Goal: Navigation & Orientation: Find specific page/section

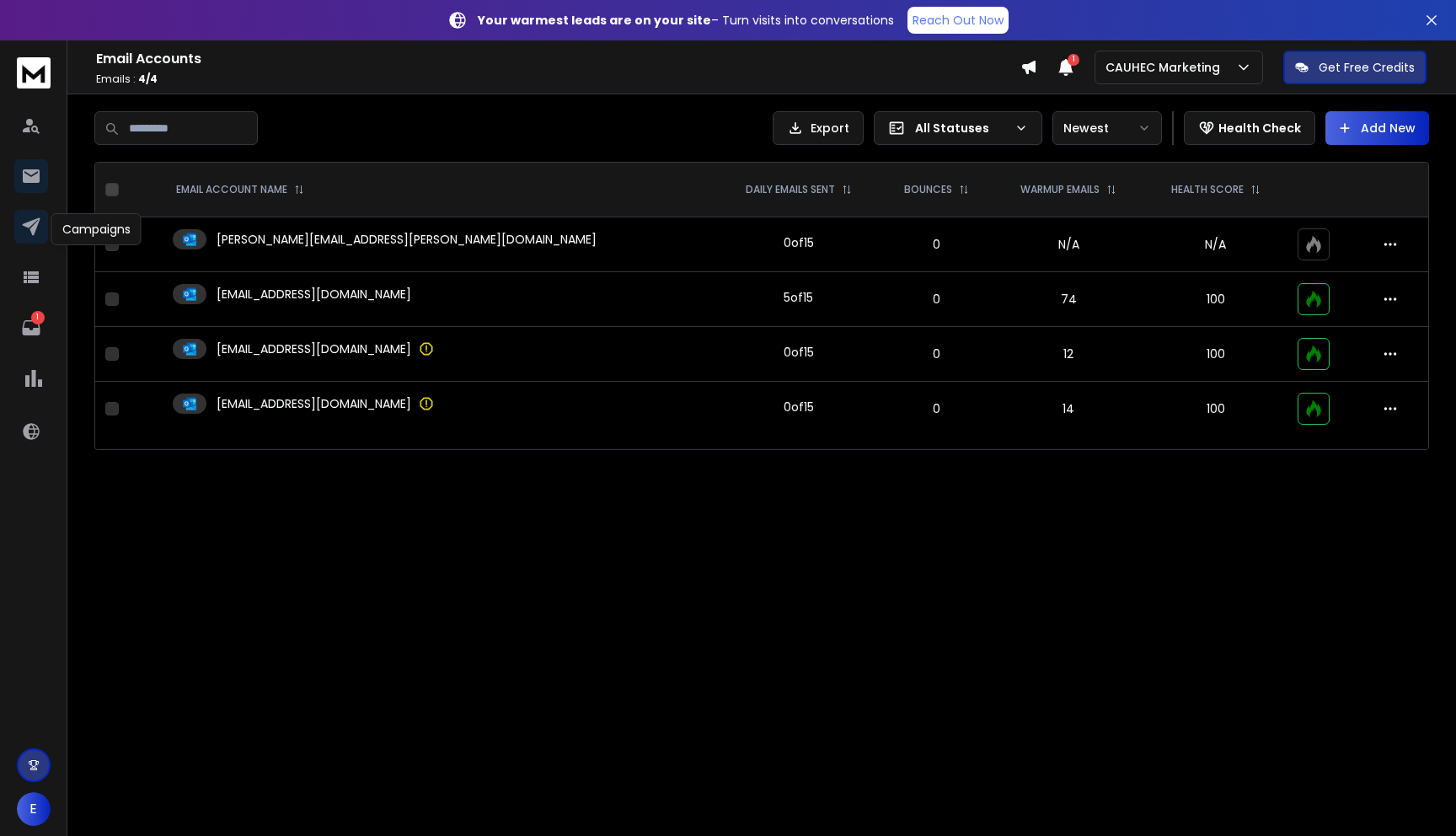
click at [30, 221] on icon at bounding box center [31, 226] width 20 height 20
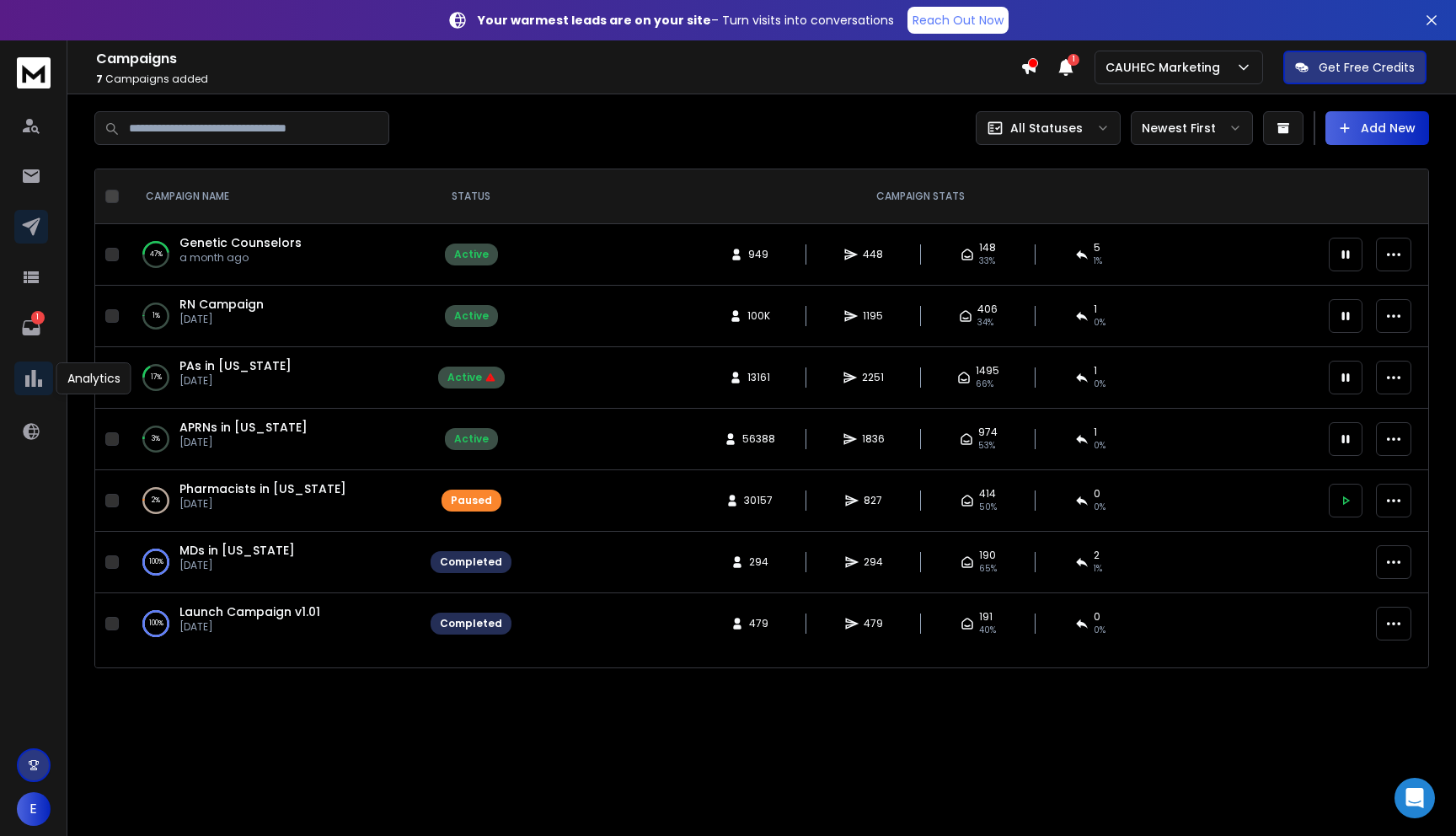
click at [29, 376] on icon at bounding box center [33, 377] width 17 height 17
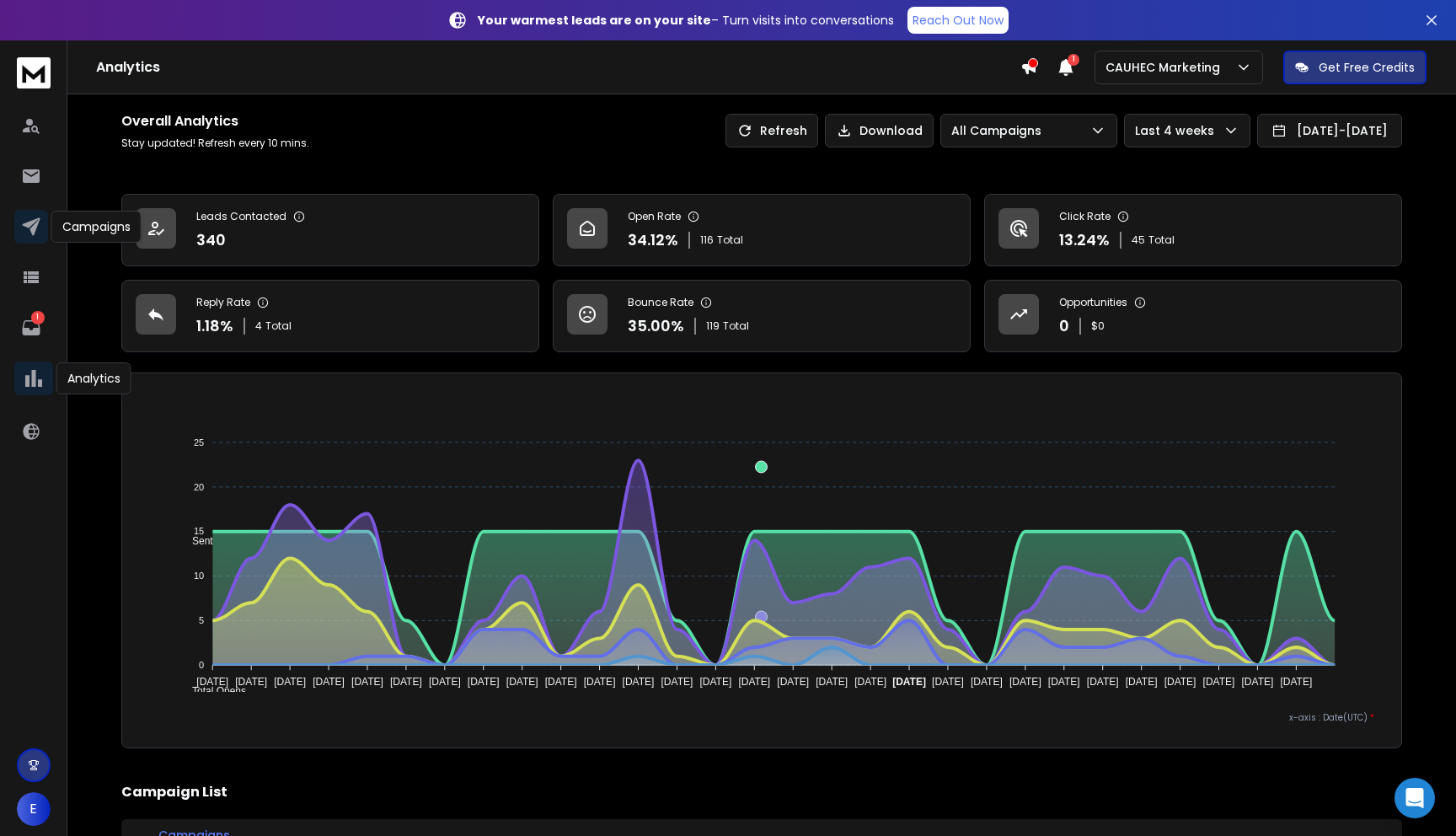
click at [33, 222] on icon at bounding box center [31, 226] width 17 height 17
